Goal: Navigation & Orientation: Understand site structure

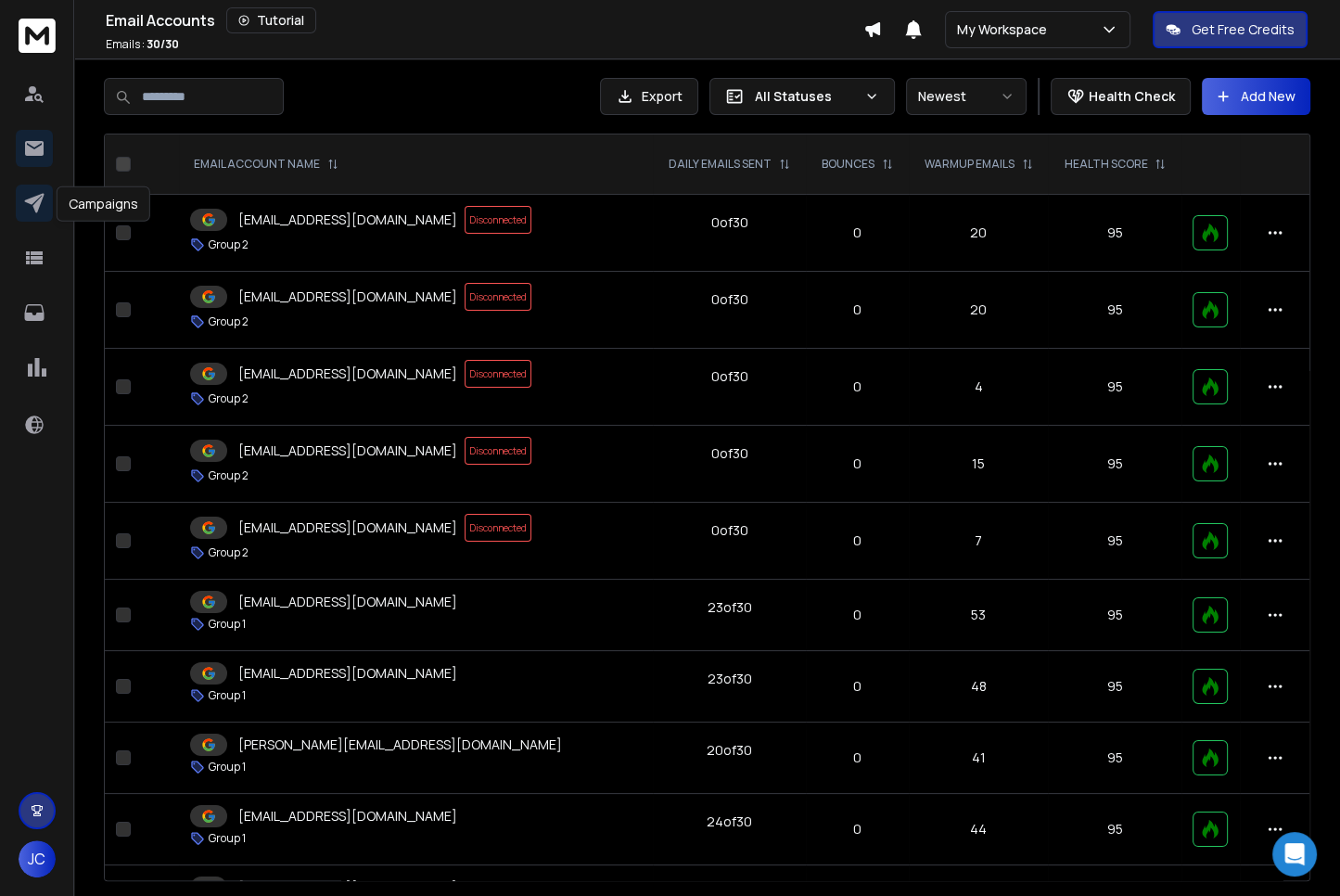
click at [28, 195] on icon at bounding box center [34, 203] width 22 height 22
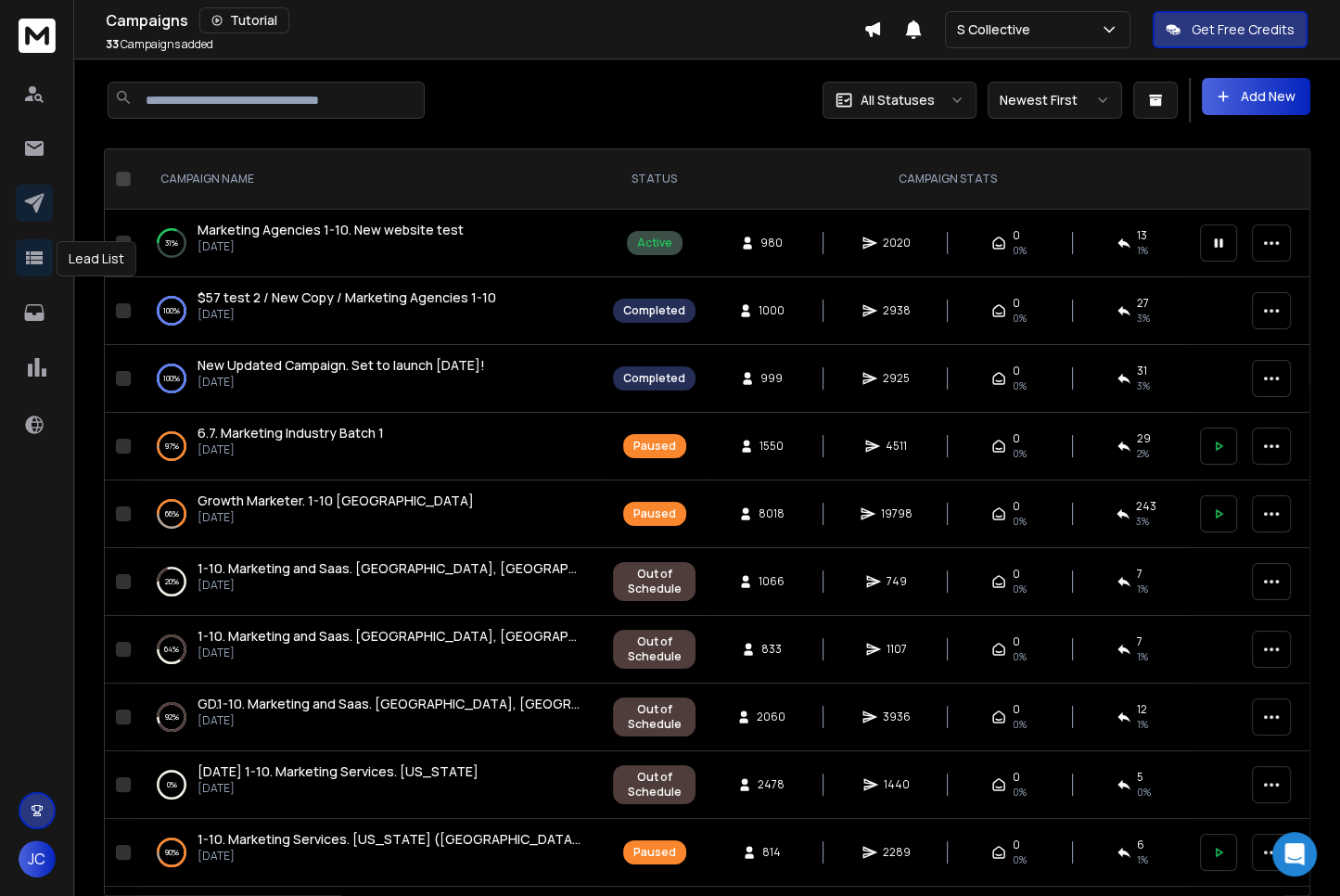
click at [28, 262] on icon at bounding box center [34, 257] width 17 height 13
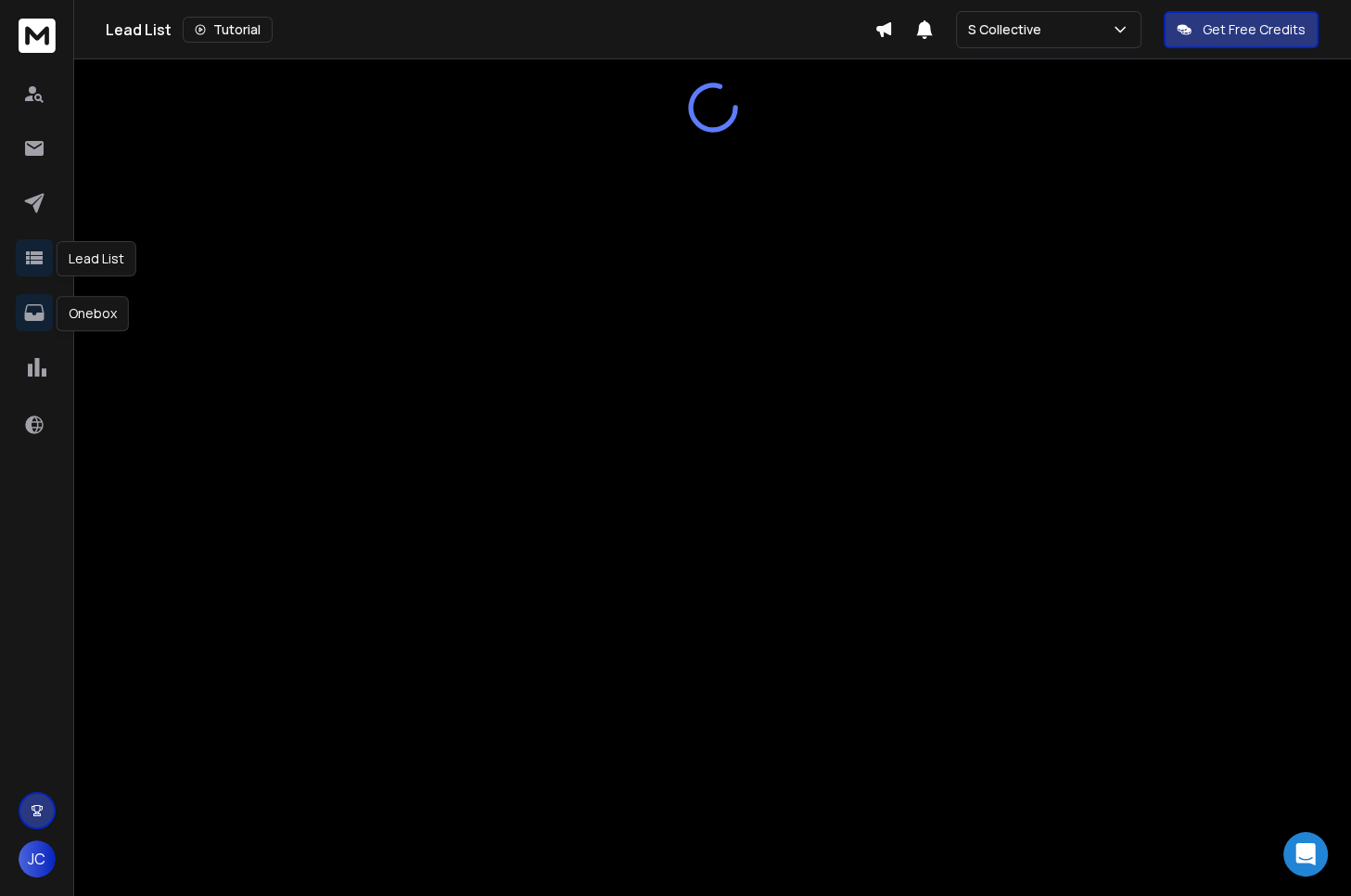
click at [32, 328] on link at bounding box center [34, 313] width 37 height 37
